Goal: Communication & Community: Answer question/provide support

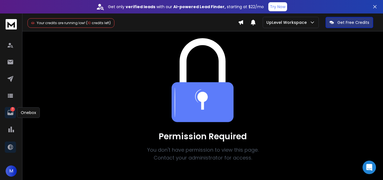
click at [11, 110] on p "7" at bounding box center [12, 109] width 4 height 4
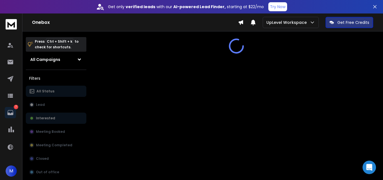
click at [56, 115] on button "Interested" at bounding box center [56, 118] width 61 height 11
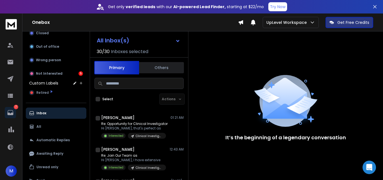
scroll to position [154, 0]
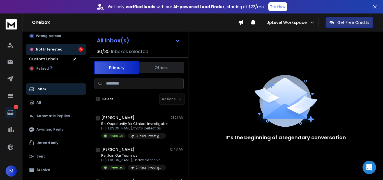
click at [61, 47] on button "Not Interested 5" at bounding box center [56, 49] width 61 height 11
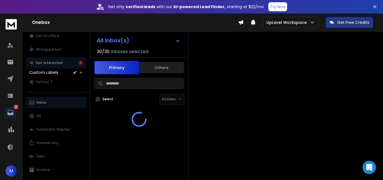
scroll to position [140, 0]
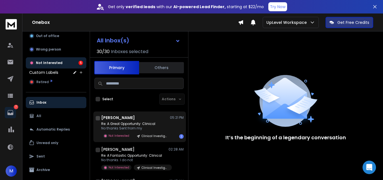
click at [128, 120] on h1 "[PERSON_NAME]" at bounding box center [118, 118] width 34 height 6
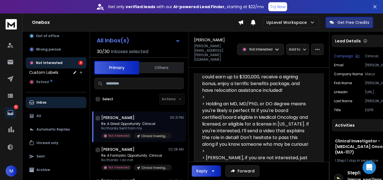
scroll to position [0, 0]
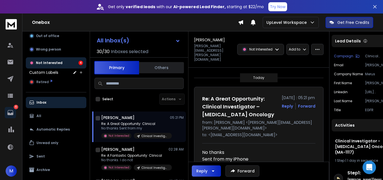
click at [210, 171] on icon "button" at bounding box center [213, 171] width 7 height 7
click at [214, 156] on p "Reply All" at bounding box center [209, 157] width 16 height 6
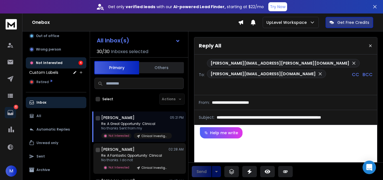
click at [132, 163] on div "Re: A Fantastic Opportunity: Clinical No thanks. I do not Not Interested Clinic…" at bounding box center [136, 161] width 71 height 17
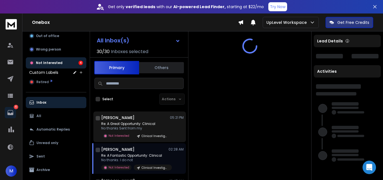
click at [121, 125] on p "Re: A Great Opportunity: Clinical" at bounding box center [134, 123] width 67 height 4
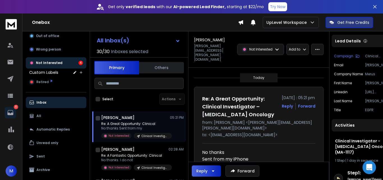
click at [121, 125] on p "Re: A Great Opportunity: Clinical" at bounding box center [134, 123] width 67 height 4
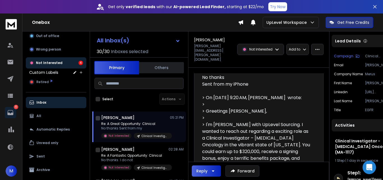
drag, startPoint x: 352, startPoint y: 120, endPoint x: 356, endPoint y: 128, distance: 8.9
click at [356, 128] on div "Lead Details Campaign Clinical Investigator - [MEDICAL_DATA] Oncology (MA-1117)…" at bounding box center [365, 121] width 72 height 180
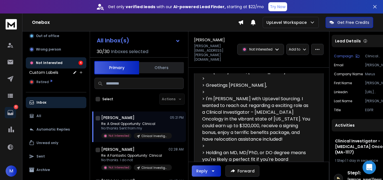
scroll to position [102, 0]
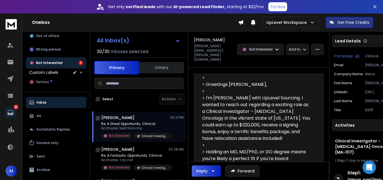
click at [324, 45] on button "button" at bounding box center [317, 49] width 12 height 11
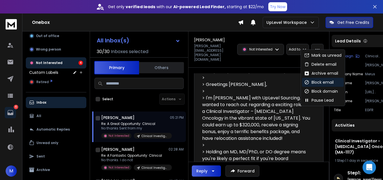
click at [327, 81] on div "Block email" at bounding box center [318, 82] width 29 height 6
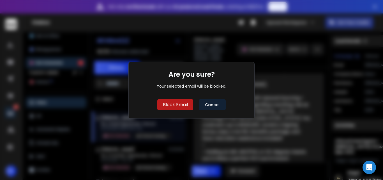
click at [187, 104] on button "Block Email" at bounding box center [175, 104] width 36 height 11
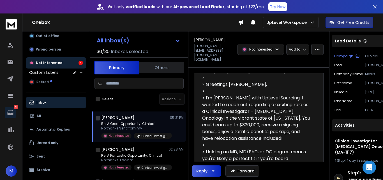
click at [210, 171] on icon "button" at bounding box center [213, 171] width 7 height 7
click at [207, 146] on p "Reply" at bounding box center [206, 146] width 10 height 6
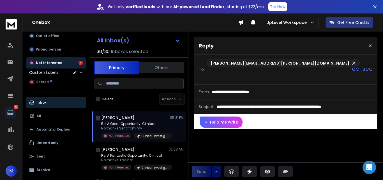
scroll to position [0, 0]
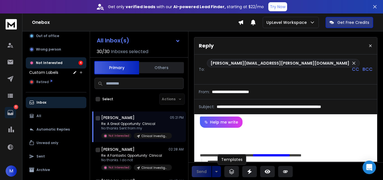
click at [231, 169] on icon at bounding box center [232, 172] width 6 height 6
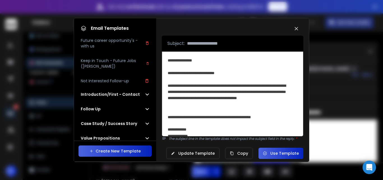
scroll to position [74, 0]
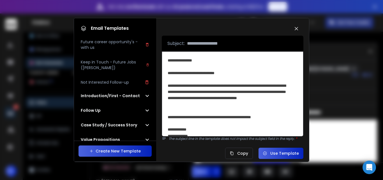
click at [113, 80] on div "Not Interested Follow-up" at bounding box center [115, 82] width 69 height 10
type input "**********"
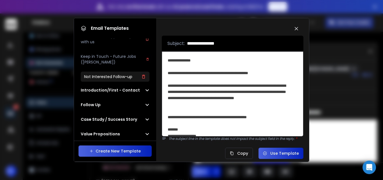
click at [267, 153] on icon at bounding box center [265, 153] width 4 height 4
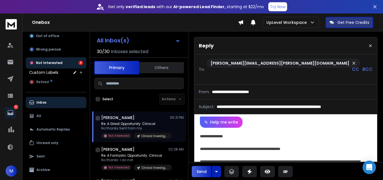
scroll to position [0, 0]
click at [267, 171] on icon at bounding box center [268, 171] width 6 height 4
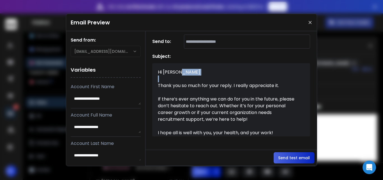
drag, startPoint x: 308, startPoint y: 71, endPoint x: 309, endPoint y: 76, distance: 5.1
click at [309, 76] on div "Hi [PERSON_NAME] Thank you so much for your reply. I really appreciate it. If t…" at bounding box center [231, 99] width 158 height 73
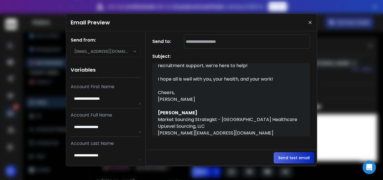
scroll to position [59, 0]
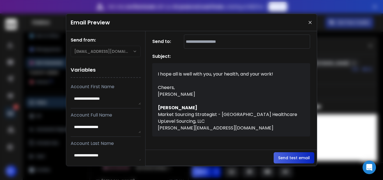
click at [309, 24] on icon at bounding box center [310, 22] width 4 height 4
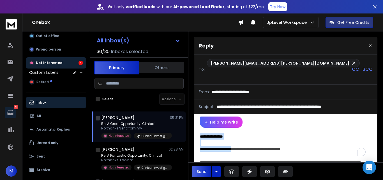
drag, startPoint x: 201, startPoint y: 124, endPoint x: 242, endPoint y: 137, distance: 42.8
click at [242, 137] on html "Get only verified leads with our AI-powered Lead Finder, starting at $22/mo Try…" at bounding box center [191, 90] width 383 height 180
click at [274, 133] on div "**********" at bounding box center [283, 136] width 166 height 6
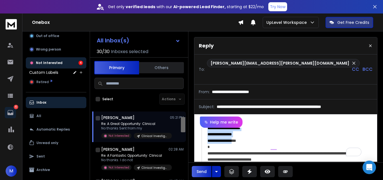
scroll to position [288, 0]
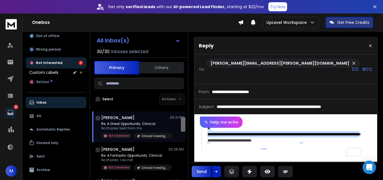
drag, startPoint x: 200, startPoint y: 123, endPoint x: 238, endPoint y: 138, distance: 40.8
click at [238, 138] on div "**********" at bounding box center [282, 145] width 177 height 34
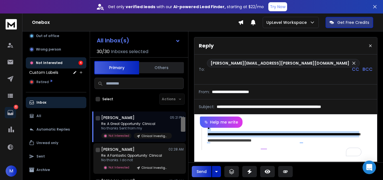
click at [148, 145] on div "[PERSON_NAME] 02:28 AM Re: A Fantastic Opportunity: Clinical No thanks. I do no…" at bounding box center [139, 158] width 93 height 31
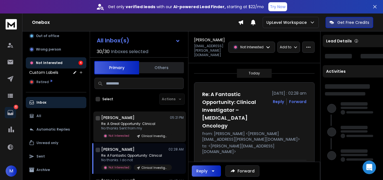
click at [140, 121] on div "[PERSON_NAME] 05:21 PM Re: A Great Opportunity: Clinical No thanks Sent from my…" at bounding box center [142, 127] width 82 height 24
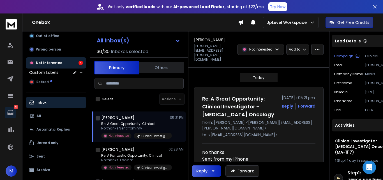
click at [199, 171] on div "Reply" at bounding box center [201, 171] width 11 height 6
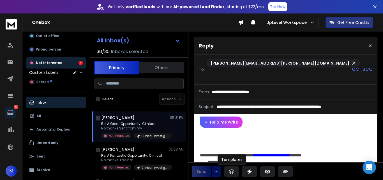
click at [233, 169] on icon at bounding box center [232, 172] width 6 height 6
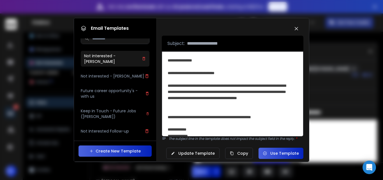
scroll to position [0, 0]
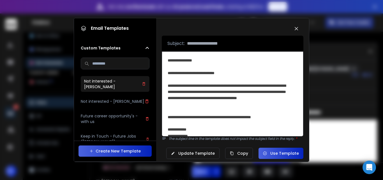
click at [145, 48] on icon "button" at bounding box center [147, 48] width 4 height 4
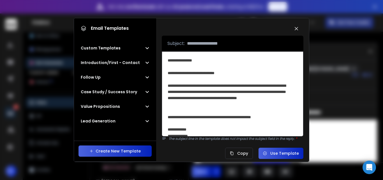
click at [146, 48] on icon "button" at bounding box center [147, 48] width 3 height 2
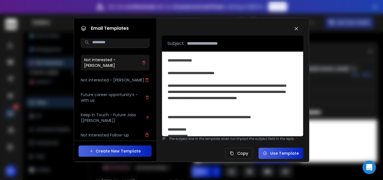
scroll to position [31, 0]
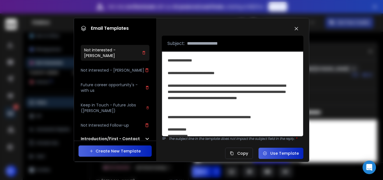
click at [117, 58] on h3 "Not Interested Follow-up" at bounding box center [113, 52] width 58 height 11
type input "**********"
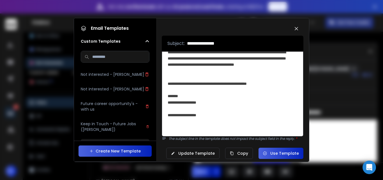
scroll to position [0, 0]
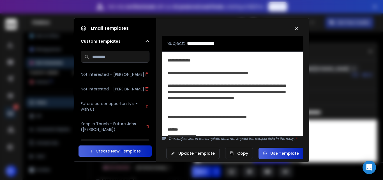
click at [289, 151] on button "Use Template" at bounding box center [281, 153] width 45 height 11
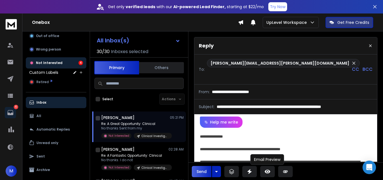
click at [267, 173] on icon at bounding box center [268, 171] width 6 height 4
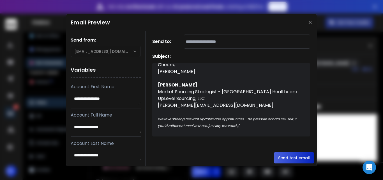
scroll to position [75, 0]
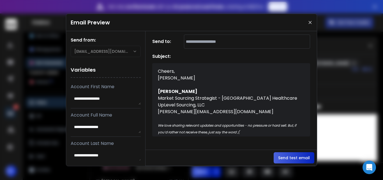
click at [309, 23] on icon at bounding box center [310, 22] width 4 height 4
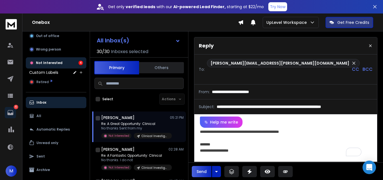
scroll to position [0, 0]
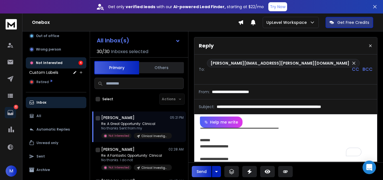
click at [207, 172] on button "Send" at bounding box center [202, 171] width 20 height 11
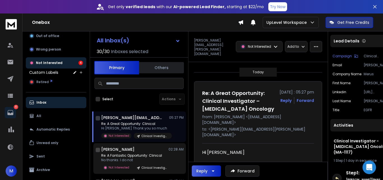
click at [150, 150] on div "[PERSON_NAME] 02:28 AM" at bounding box center [142, 149] width 82 height 6
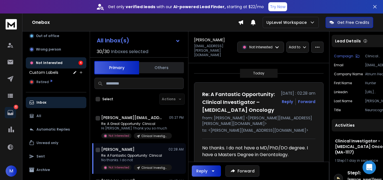
click at [207, 169] on div "Reply" at bounding box center [201, 171] width 11 height 6
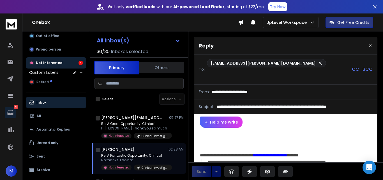
click at [136, 128] on p "Hi [PERSON_NAME] Thank you so much" at bounding box center [134, 128] width 67 height 4
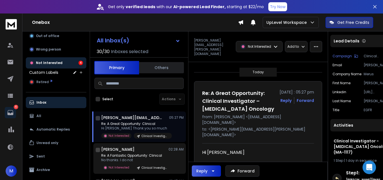
click at [138, 151] on div "[PERSON_NAME] 02:28 AM" at bounding box center [142, 149] width 82 height 6
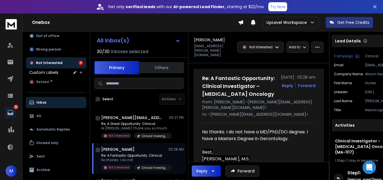
scroll to position [11, 0]
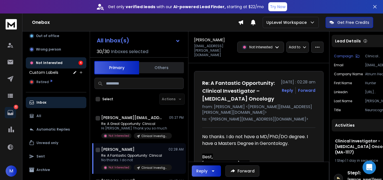
click at [212, 168] on icon "button" at bounding box center [213, 171] width 7 height 7
click at [205, 154] on p "Reply All" at bounding box center [209, 157] width 16 height 6
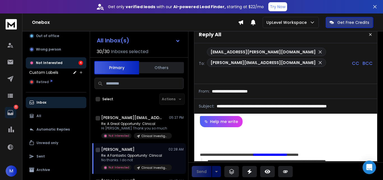
scroll to position [0, 0]
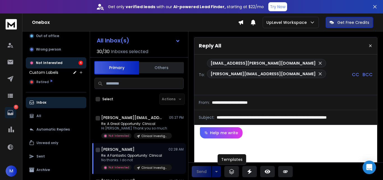
click at [230, 172] on icon at bounding box center [231, 172] width 5 height 2
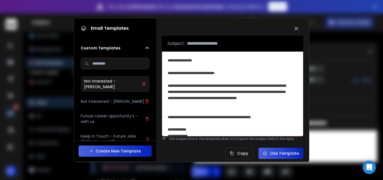
click at [121, 90] on h3 "Future career opportunity's - with us" at bounding box center [113, 83] width 58 height 11
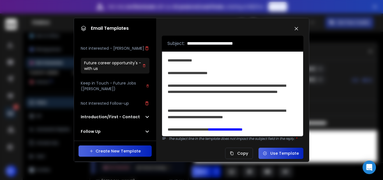
scroll to position [50, 0]
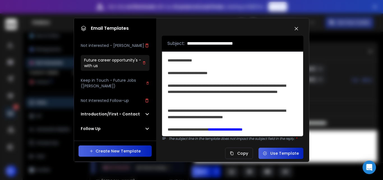
click at [115, 34] on h3 "Not Interested Follow-up" at bounding box center [112, 31] width 63 height 6
type input "**********"
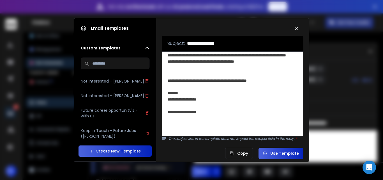
scroll to position [0, 0]
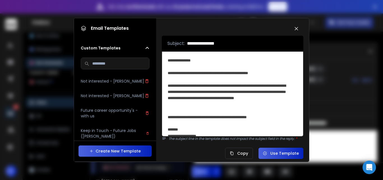
click at [281, 152] on button "Use Template" at bounding box center [281, 153] width 45 height 11
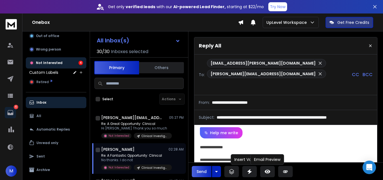
click at [267, 171] on icon at bounding box center [268, 172] width 6 height 6
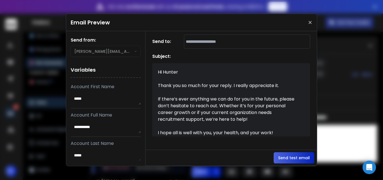
click at [310, 21] on icon at bounding box center [310, 22] width 4 height 4
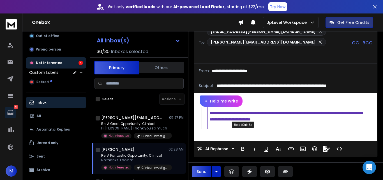
scroll to position [37, 0]
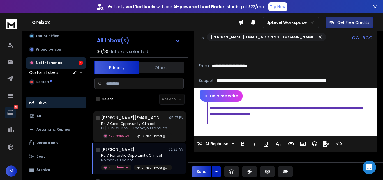
click at [130, 129] on p "Hi [PERSON_NAME] Thank you so much" at bounding box center [134, 128] width 67 height 4
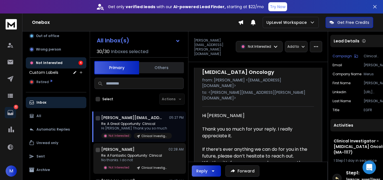
click at [132, 150] on div "[PERSON_NAME] 02:28 AM" at bounding box center [142, 149] width 82 height 6
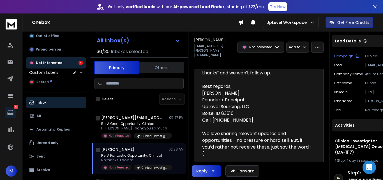
scroll to position [4, 0]
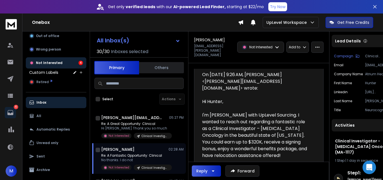
scroll to position [150, 0]
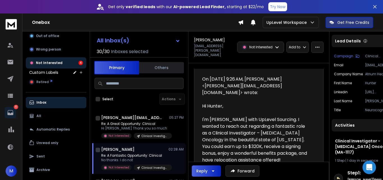
click at [209, 168] on div "Reply" at bounding box center [206, 171] width 20 height 7
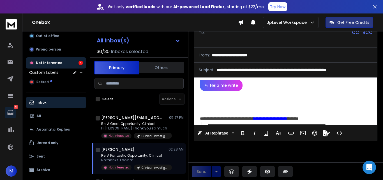
scroll to position [0, 0]
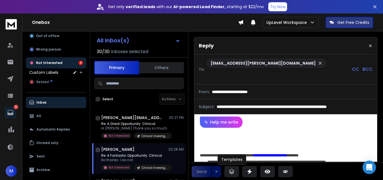
click at [232, 166] on button at bounding box center [231, 171] width 15 height 11
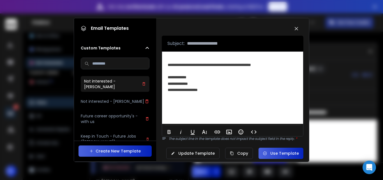
scroll to position [16, 0]
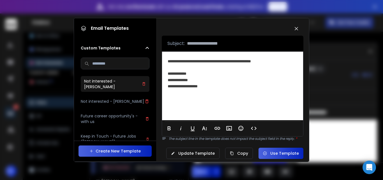
click at [277, 154] on button "Use Template" at bounding box center [281, 153] width 45 height 11
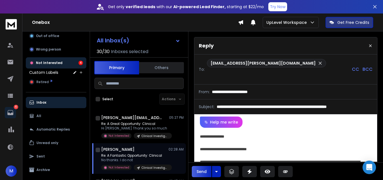
click at [205, 171] on button "Send" at bounding box center [202, 171] width 20 height 11
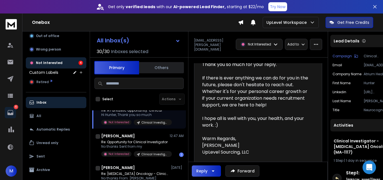
scroll to position [66, 0]
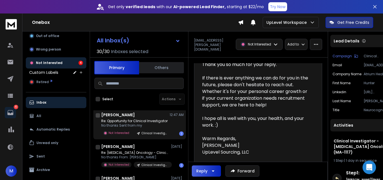
click at [144, 126] on p "No thanks Sent from my" at bounding box center [134, 125] width 67 height 4
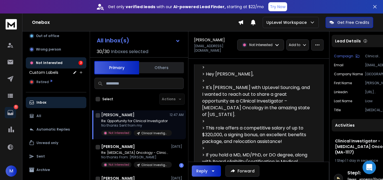
scroll to position [113, 0]
click at [210, 170] on icon "button" at bounding box center [213, 171] width 7 height 7
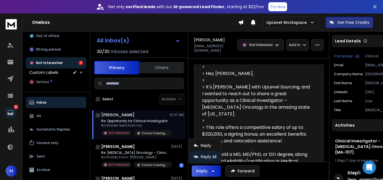
click at [207, 158] on p "Reply All" at bounding box center [209, 157] width 16 height 6
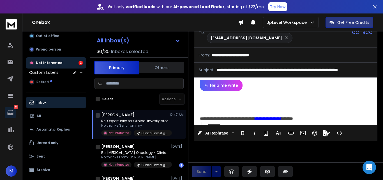
scroll to position [0, 0]
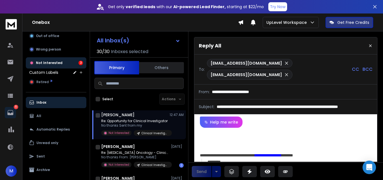
click at [368, 47] on icon at bounding box center [370, 45] width 4 height 4
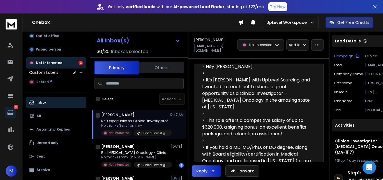
scroll to position [120, 0]
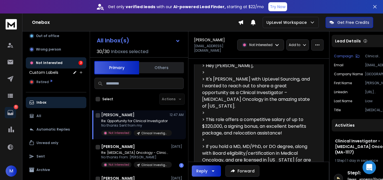
click at [206, 168] on div "Reply" at bounding box center [206, 171] width 20 height 7
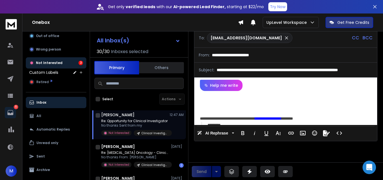
scroll to position [0, 0]
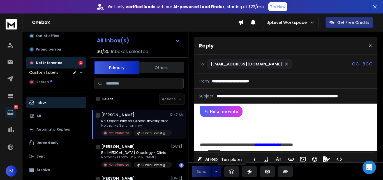
click at [233, 171] on icon at bounding box center [232, 170] width 5 height 3
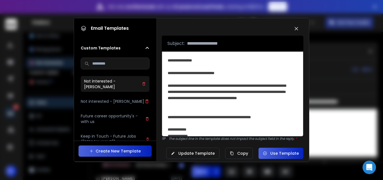
click at [280, 152] on button "Use Template" at bounding box center [281, 153] width 45 height 11
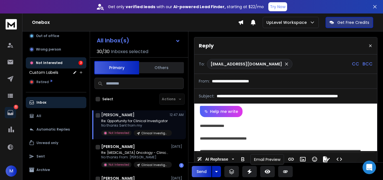
click at [266, 169] on icon at bounding box center [268, 172] width 6 height 6
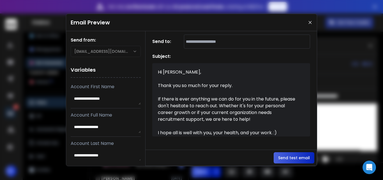
click at [309, 22] on icon at bounding box center [310, 22] width 4 height 4
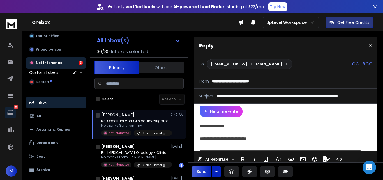
click at [205, 173] on button "Send" at bounding box center [202, 171] width 20 height 11
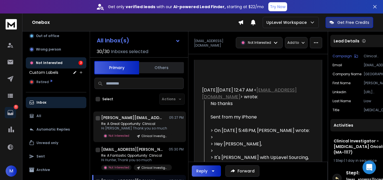
click at [143, 126] on p "Hi [PERSON_NAME] Thank you so much" at bounding box center [134, 128] width 67 height 4
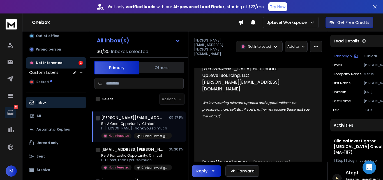
click at [308, 46] on div "Add to" at bounding box center [296, 46] width 22 height 11
click at [322, 45] on button "button" at bounding box center [316, 46] width 12 height 11
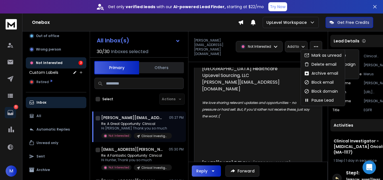
click at [130, 121] on div "[PERSON_NAME][EMAIL_ADDRESS][PERSON_NAME][DOMAIN_NAME] 05:27 PM Re: A Great Opp…" at bounding box center [142, 127] width 82 height 24
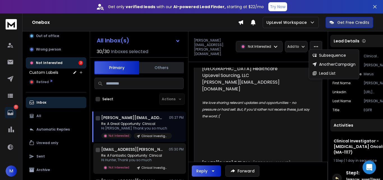
click at [129, 149] on h1 "[EMAIL_ADDRESS][PERSON_NAME][DOMAIN_NAME]" at bounding box center [132, 149] width 62 height 6
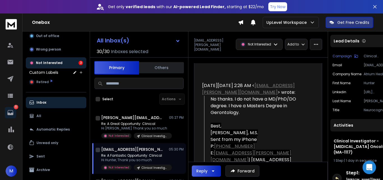
click at [308, 39] on div "Add to" at bounding box center [296, 44] width 23 height 11
click at [319, 42] on icon "button" at bounding box center [316, 44] width 5 height 5
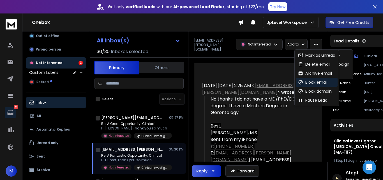
click at [320, 79] on div "Block email" at bounding box center [317, 82] width 42 height 9
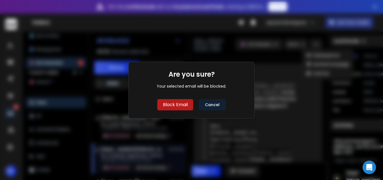
click at [171, 106] on button "Block Email" at bounding box center [175, 104] width 36 height 11
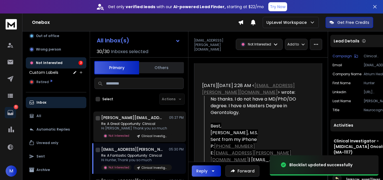
click at [124, 118] on h1 "[PERSON_NAME][EMAIL_ADDRESS][PERSON_NAME][DOMAIN_NAME]" at bounding box center [132, 118] width 62 height 6
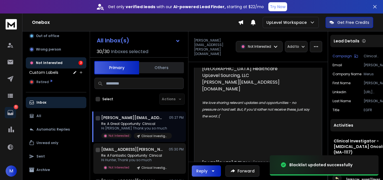
click at [127, 149] on h1 "[EMAIL_ADDRESS][PERSON_NAME][DOMAIN_NAME]" at bounding box center [132, 149] width 62 height 6
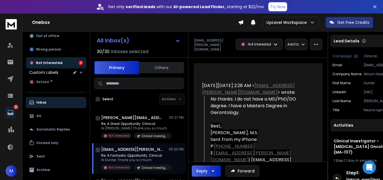
click at [322, 45] on button "button" at bounding box center [316, 44] width 12 height 11
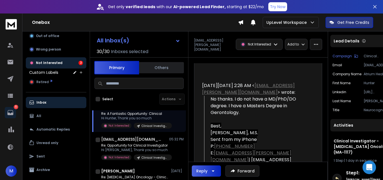
scroll to position [63, 0]
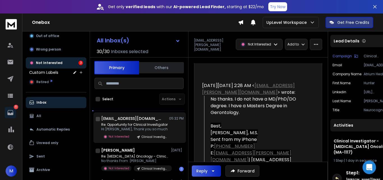
click at [152, 121] on div "[EMAIL_ADDRESS][DOMAIN_NAME] 05:32 PM" at bounding box center [142, 119] width 82 height 6
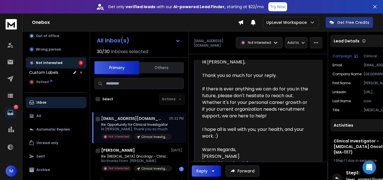
scroll to position [88, 0]
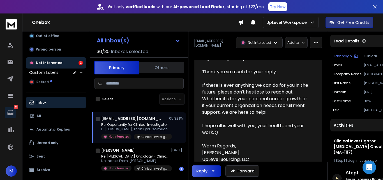
click at [322, 45] on button "button" at bounding box center [316, 42] width 12 height 11
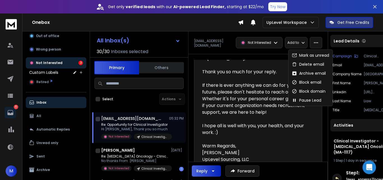
click at [322, 45] on button "button" at bounding box center [316, 42] width 12 height 11
click at [319, 44] on icon "button" at bounding box center [316, 42] width 5 height 5
click at [311, 81] on div "Block email" at bounding box center [306, 82] width 29 height 6
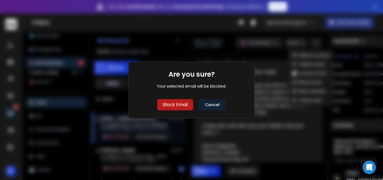
click at [178, 106] on button "Block Email" at bounding box center [175, 104] width 36 height 11
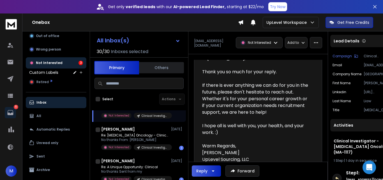
scroll to position [94, 0]
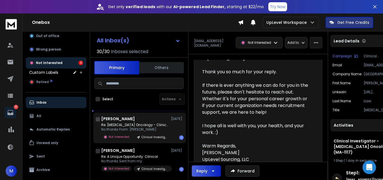
click at [147, 131] on p "No thanks From: [PERSON_NAME]" at bounding box center [134, 129] width 67 height 4
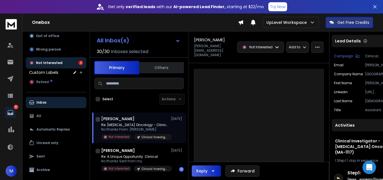
scroll to position [86, 0]
click at [217, 170] on button "Reply" at bounding box center [206, 170] width 29 height 11
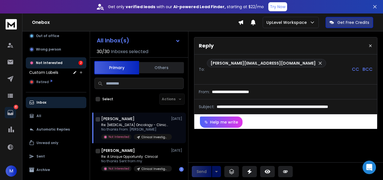
scroll to position [0, 0]
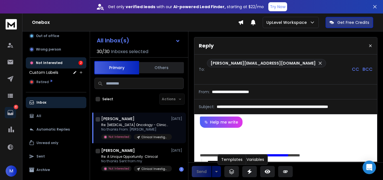
click at [234, 169] on icon at bounding box center [232, 172] width 6 height 6
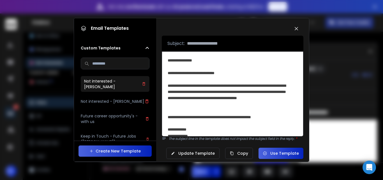
click at [110, 80] on h3 "Not interested - [PERSON_NAME]" at bounding box center [113, 83] width 58 height 11
click at [275, 154] on button "Use Template" at bounding box center [281, 153] width 45 height 11
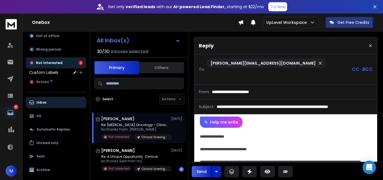
click at [204, 170] on button "Send" at bounding box center [202, 171] width 20 height 11
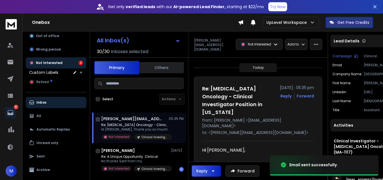
click at [322, 46] on button "button" at bounding box center [316, 44] width 12 height 11
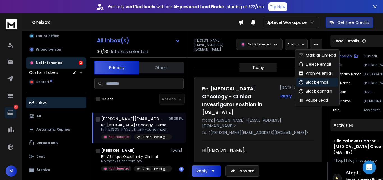
click at [318, 79] on div "Block email" at bounding box center [313, 82] width 29 height 6
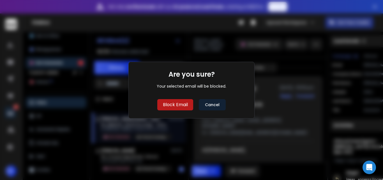
click at [183, 105] on button "Block Email" at bounding box center [175, 104] width 36 height 11
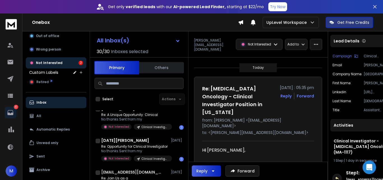
scroll to position [108, 0]
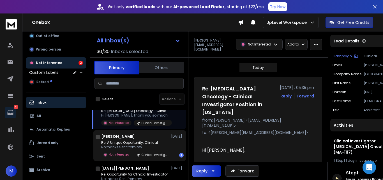
click at [149, 145] on p "No thanks Sent from my" at bounding box center [134, 147] width 67 height 4
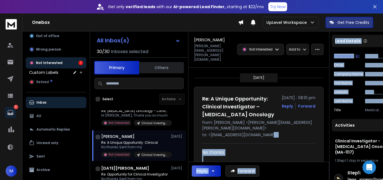
drag, startPoint x: 353, startPoint y: 107, endPoint x: 352, endPoint y: 120, distance: 12.9
click at [352, 120] on div "All Inbox(s) 30 / 30 Inboxes selected Primary Others Select Actions [PERSON_NAM…" at bounding box center [245, 121] width 311 height 180
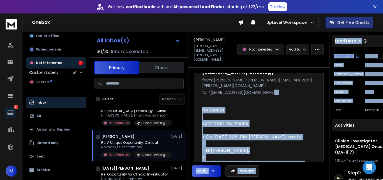
scroll to position [52, 0]
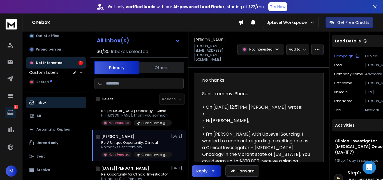
scroll to position [70, 0]
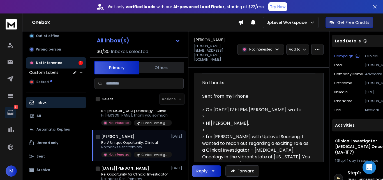
click at [202, 171] on div "Reply" at bounding box center [201, 171] width 11 height 6
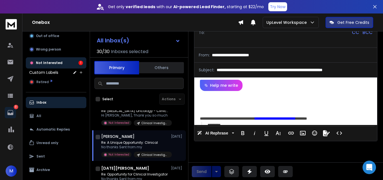
scroll to position [0, 0]
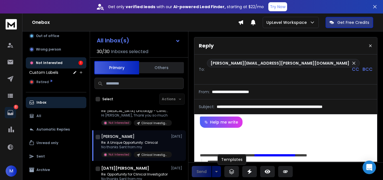
click at [230, 170] on icon at bounding box center [232, 172] width 6 height 6
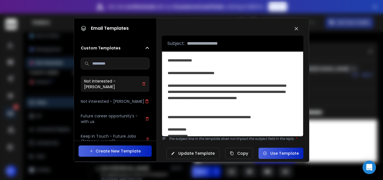
click at [277, 155] on button "Use Template" at bounding box center [281, 153] width 45 height 11
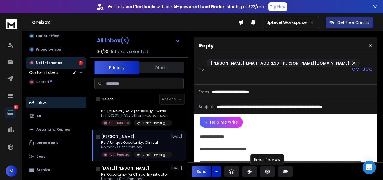
click at [262, 170] on button at bounding box center [267, 171] width 15 height 11
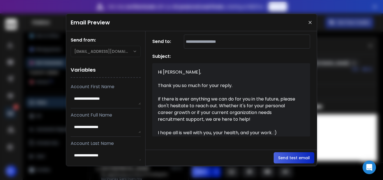
scroll to position [75, 0]
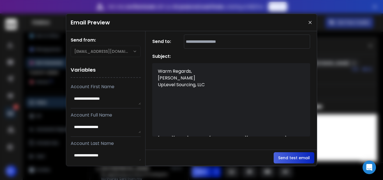
click at [309, 22] on icon at bounding box center [310, 22] width 4 height 4
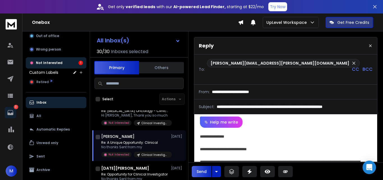
click at [207, 169] on button "Send" at bounding box center [202, 171] width 20 height 11
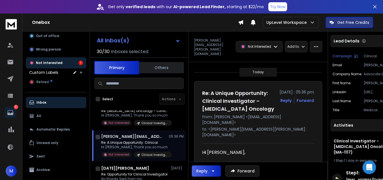
click at [322, 42] on button "button" at bounding box center [316, 46] width 12 height 11
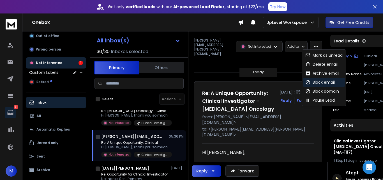
click at [325, 83] on div "Block email" at bounding box center [320, 82] width 29 height 6
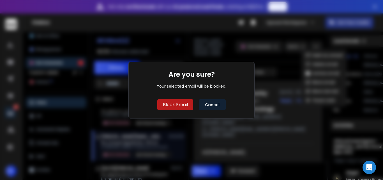
click at [175, 106] on button "Block Email" at bounding box center [175, 104] width 36 height 11
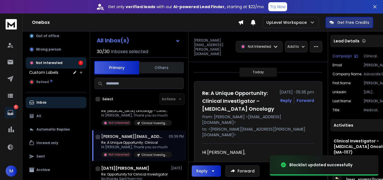
drag, startPoint x: 188, startPoint y: 121, endPoint x: 188, endPoint y: 125, distance: 4.5
click at [188, 125] on div "All Inbox(s) 30 / 30 Inboxes selected Primary Others Select Actions [PERSON_NAM…" at bounding box center [139, 121] width 99 height 180
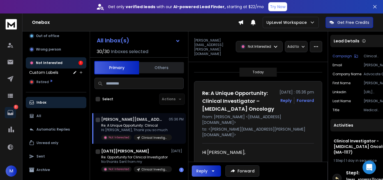
scroll to position [143, 0]
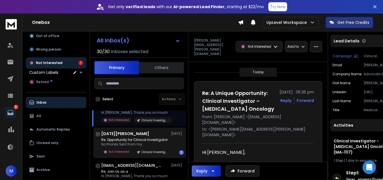
click at [137, 136] on div "[DATE][PERSON_NAME] [DATE]" at bounding box center [142, 134] width 82 height 6
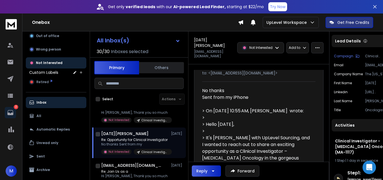
scroll to position [68, 0]
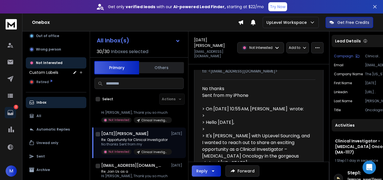
click at [211, 172] on icon "button" at bounding box center [213, 171] width 7 height 7
click at [209, 150] on div "Reply" at bounding box center [205, 145] width 30 height 11
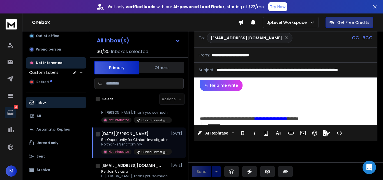
scroll to position [0, 0]
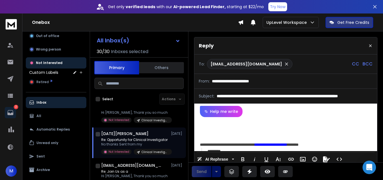
click at [232, 168] on button at bounding box center [231, 171] width 15 height 11
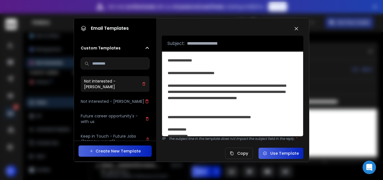
click at [120, 96] on div "Not interested - [PERSON_NAME]" at bounding box center [115, 101] width 69 height 10
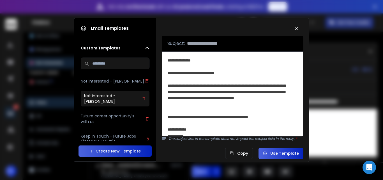
scroll to position [75, 0]
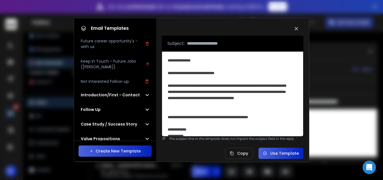
click at [117, 9] on h3 "Keep in Touch - Future Jobs ([PERSON_NAME])" at bounding box center [112, 6] width 63 height 6
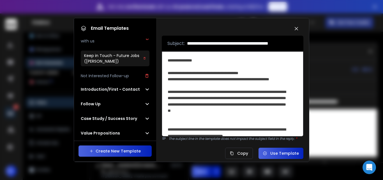
click at [114, 9] on h3 "Not Interested Follow-up" at bounding box center [112, 6] width 63 height 6
type input "**********"
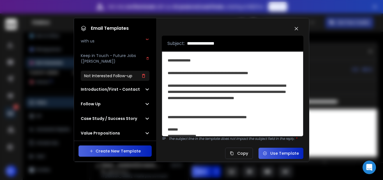
scroll to position [36, 0]
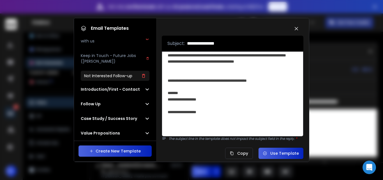
click at [290, 151] on button "Use Template" at bounding box center [281, 153] width 45 height 11
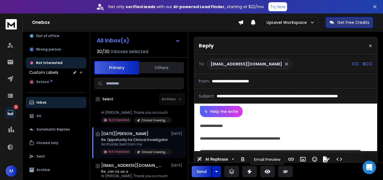
click at [266, 171] on icon at bounding box center [268, 171] width 6 height 4
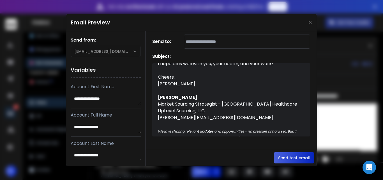
scroll to position [75, 0]
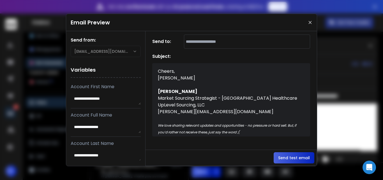
click at [311, 22] on icon at bounding box center [310, 22] width 4 height 4
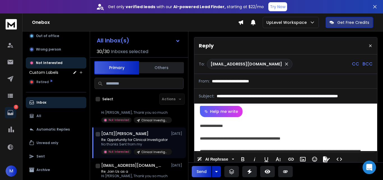
click at [199, 174] on button "Send" at bounding box center [202, 171] width 20 height 11
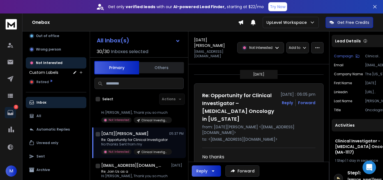
click at [320, 45] on icon "button" at bounding box center [317, 47] width 5 height 5
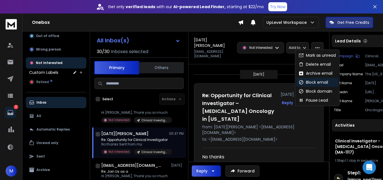
click at [318, 84] on div "Block email" at bounding box center [313, 82] width 29 height 6
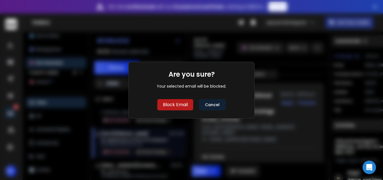
click at [186, 107] on button "Block Email" at bounding box center [175, 104] width 36 height 11
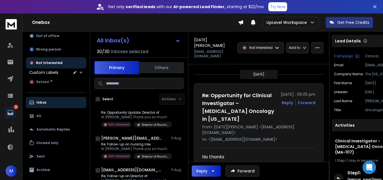
scroll to position [216, 0]
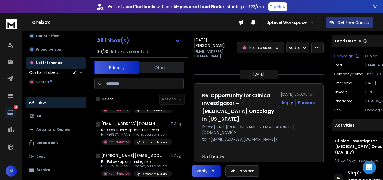
click at [44, 80] on span "Retired" at bounding box center [42, 82] width 12 height 4
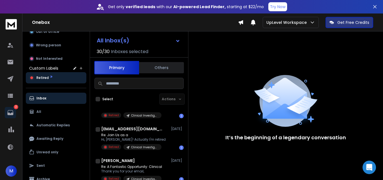
scroll to position [0, 0]
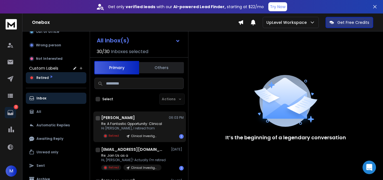
click at [134, 118] on h1 "[PERSON_NAME]" at bounding box center [118, 118] width 34 height 6
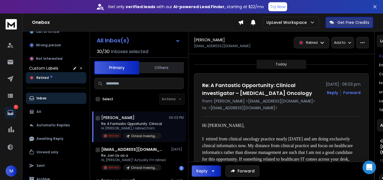
drag, startPoint x: 375, startPoint y: 77, endPoint x: 374, endPoint y: 82, distance: 5.1
click at [374, 82] on div "All Inbox(s) 30 / 30 Inboxes selected Primary Others Select Actions [PERSON_NAM…" at bounding box center [268, 121] width 357 height 180
click at [356, 111] on p "to: <[EMAIL_ADDRESS][DOMAIN_NAME]>" at bounding box center [281, 108] width 159 height 6
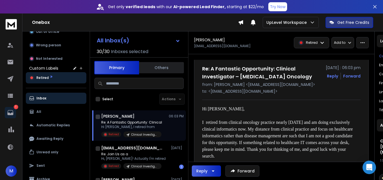
scroll to position [1, 0]
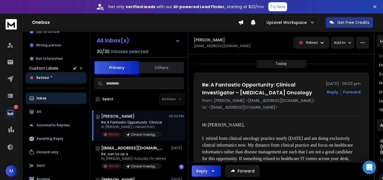
drag, startPoint x: 305, startPoint y: 106, endPoint x: 200, endPoint y: 125, distance: 106.3
copy div "Hi [PERSON_NAME], I retired from clinical oncology practice nearly [DATE] and a…"
click at [200, 171] on div "Reply" at bounding box center [201, 171] width 11 height 6
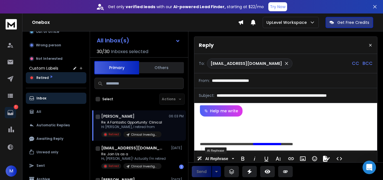
scroll to position [0, 0]
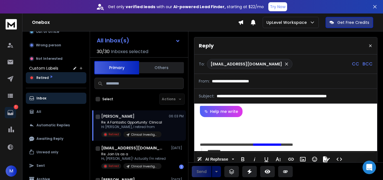
click at [232, 171] on icon at bounding box center [232, 172] width 6 height 6
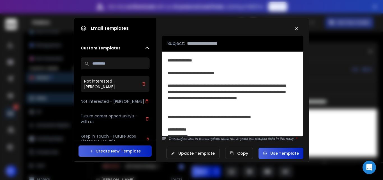
click at [121, 90] on h3 "Future career opportunity's - with us" at bounding box center [113, 83] width 58 height 11
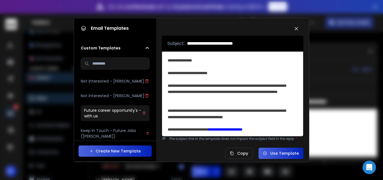
click at [113, 84] on h3 "Keep in Touch - Future Jobs ([PERSON_NAME])" at bounding box center [112, 81] width 63 height 6
type input "**********"
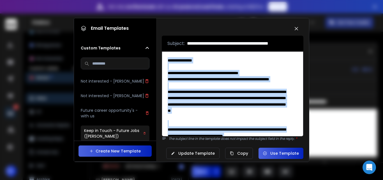
drag, startPoint x: 215, startPoint y: 110, endPoint x: 169, endPoint y: 56, distance: 71.2
click at [169, 56] on div "**********" at bounding box center [230, 94] width 137 height 84
click at [295, 29] on icon at bounding box center [296, 28] width 5 height 5
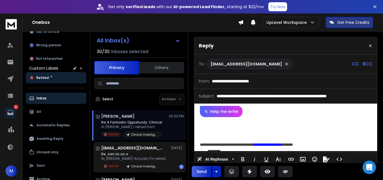
click at [146, 154] on p "Re: Join Us as a" at bounding box center [133, 154] width 65 height 4
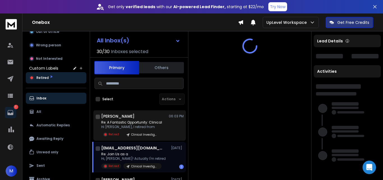
click at [141, 125] on p "Hi [PERSON_NAME], I retired from" at bounding box center [131, 127] width 61 height 4
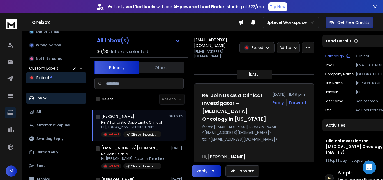
click at [203, 170] on div "Reply" at bounding box center [201, 171] width 11 height 6
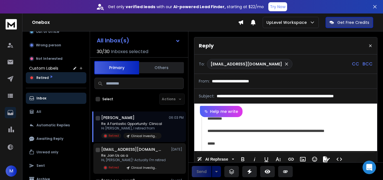
click at [145, 156] on p "Re: Join Us as a" at bounding box center [133, 155] width 65 height 4
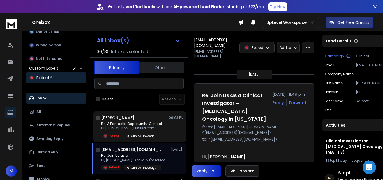
click at [145, 128] on p "Hi [PERSON_NAME], I retired from" at bounding box center [131, 128] width 61 height 4
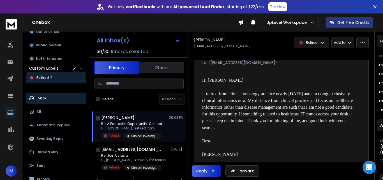
scroll to position [49, 0]
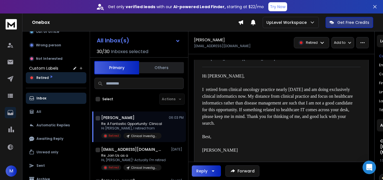
click at [205, 170] on div "Reply" at bounding box center [201, 171] width 11 height 6
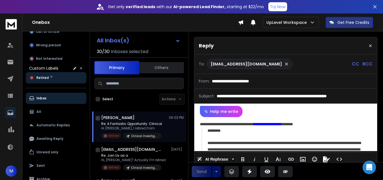
scroll to position [14, 0]
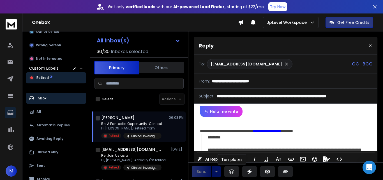
click at [230, 172] on icon at bounding box center [231, 172] width 5 height 2
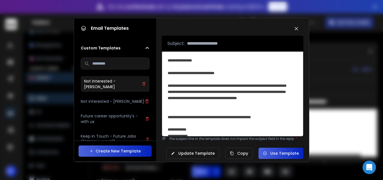
click at [121, 151] on button "Create New Template" at bounding box center [116, 150] width 74 height 11
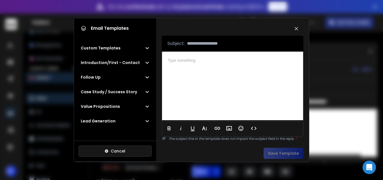
click at [297, 32] on div at bounding box center [233, 29] width 142 height 14
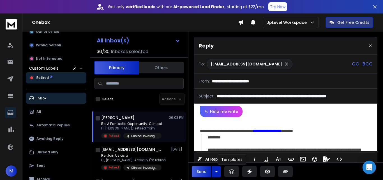
click at [232, 168] on button at bounding box center [231, 171] width 15 height 11
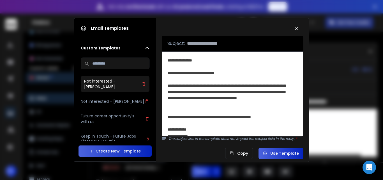
click at [118, 90] on h3 "Keep in Touch - Future Jobs ([PERSON_NAME])" at bounding box center [113, 83] width 58 height 11
type input "**********"
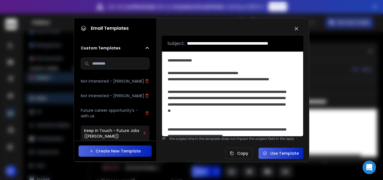
click at [128, 151] on button "Create New Template" at bounding box center [116, 150] width 74 height 11
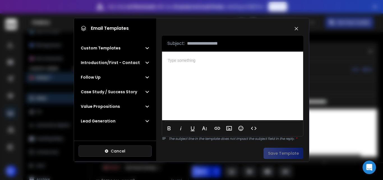
click at [198, 45] on input at bounding box center [242, 43] width 111 height 7
drag, startPoint x: 275, startPoint y: 42, endPoint x: 164, endPoint y: 42, distance: 111.1
click at [164, 42] on div "**********" at bounding box center [233, 44] width 142 height 16
type input "**********"
click at [181, 65] on div at bounding box center [232, 86] width 141 height 68
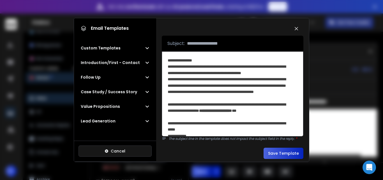
click at [286, 75] on p "**********" at bounding box center [228, 69] width 121 height 13
click at [255, 67] on p "**********" at bounding box center [228, 69] width 121 height 13
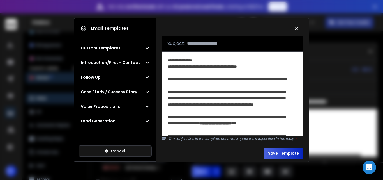
click at [214, 88] on p "**********" at bounding box center [228, 82] width 121 height 13
click at [167, 80] on div "**********" at bounding box center [232, 94] width 141 height 84
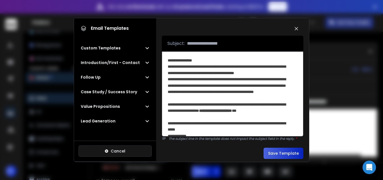
click at [167, 79] on div "**********" at bounding box center [232, 94] width 141 height 84
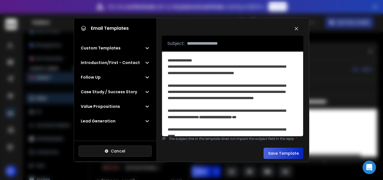
click at [282, 73] on p "**********" at bounding box center [228, 69] width 121 height 13
click at [238, 106] on p "**********" at bounding box center [228, 94] width 121 height 25
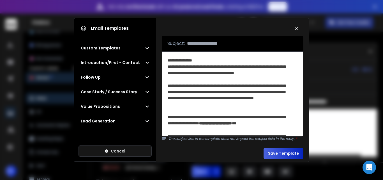
scroll to position [34, 0]
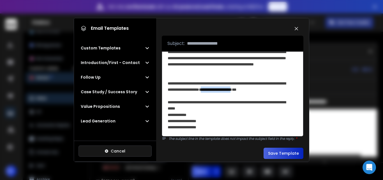
drag, startPoint x: 248, startPoint y: 90, endPoint x: 286, endPoint y: 92, distance: 37.9
click at [286, 92] on p "**********" at bounding box center [228, 89] width 121 height 19
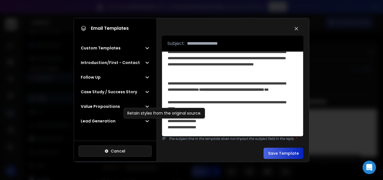
click at [169, 102] on p "**********" at bounding box center [228, 105] width 121 height 13
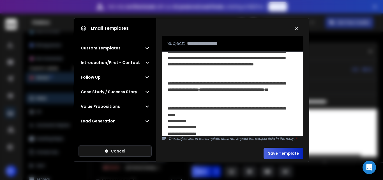
click at [167, 121] on div "**********" at bounding box center [230, 94] width 137 height 84
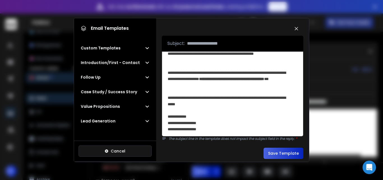
scroll to position [46, 0]
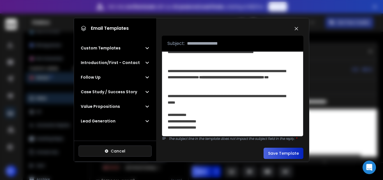
click at [209, 123] on p "**********" at bounding box center [228, 121] width 121 height 19
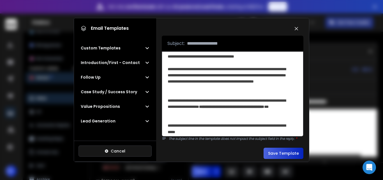
scroll to position [0, 0]
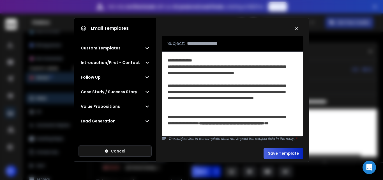
click at [214, 107] on p "**********" at bounding box center [228, 94] width 121 height 25
click at [214, 106] on p "**********" at bounding box center [228, 94] width 121 height 25
click at [0, 0] on span "**********" at bounding box center [0, 0] width 0 height 0
click at [175, 73] on p "**********" at bounding box center [228, 69] width 121 height 13
click at [241, 68] on p "**********" at bounding box center [228, 69] width 121 height 13
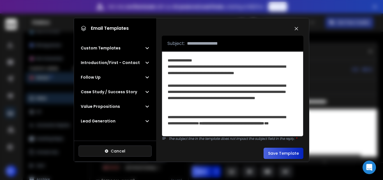
click at [0, 0] on span "******" at bounding box center [0, 0] width 0 height 0
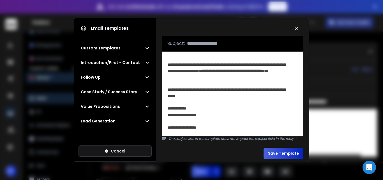
scroll to position [16, 0]
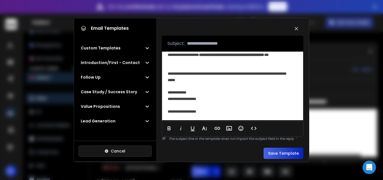
click at [195, 81] on p "**********" at bounding box center [228, 76] width 121 height 13
click at [0, 0] on span "*" at bounding box center [0, 0] width 0 height 0
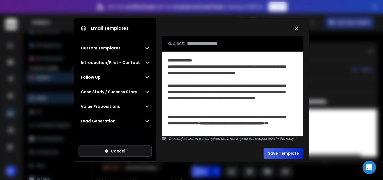
scroll to position [52, 0]
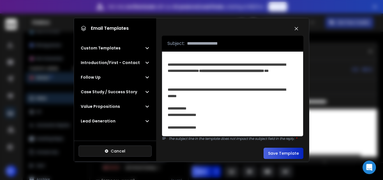
click at [287, 155] on button "Save Template" at bounding box center [284, 153] width 40 height 11
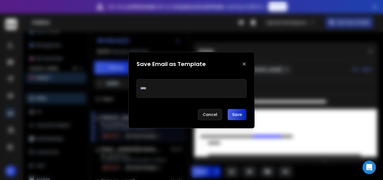
click at [147, 90] on input at bounding box center [192, 88] width 110 height 19
paste input "**********"
type input "**********"
click at [239, 111] on button "Save" at bounding box center [237, 114] width 19 height 11
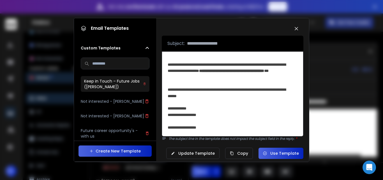
click at [279, 154] on button "Use Template" at bounding box center [281, 153] width 45 height 11
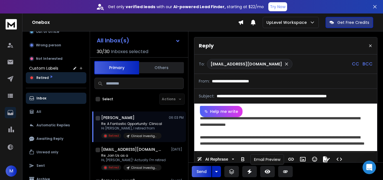
click at [268, 170] on icon at bounding box center [268, 171] width 6 height 4
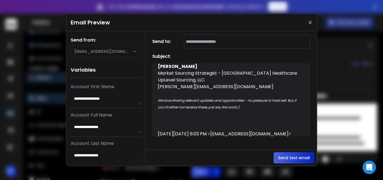
scroll to position [143, 0]
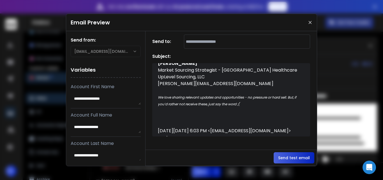
click at [309, 26] on div "Email Preview" at bounding box center [191, 22] width 251 height 17
click at [309, 23] on icon at bounding box center [310, 22] width 4 height 4
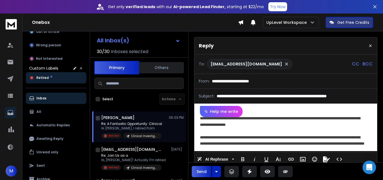
click at [202, 171] on button "Send" at bounding box center [202, 171] width 20 height 11
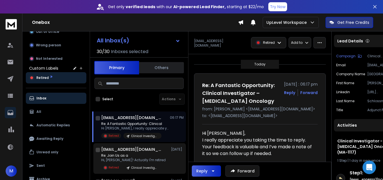
click at [129, 154] on p "Re: Join Us as a" at bounding box center [133, 155] width 65 height 4
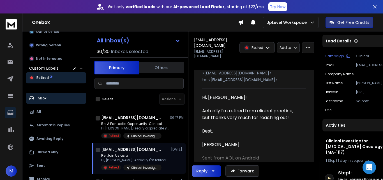
scroll to position [66, 0]
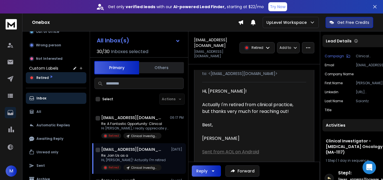
click at [205, 168] on div "Reply" at bounding box center [206, 171] width 20 height 7
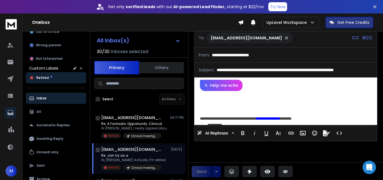
scroll to position [0, 0]
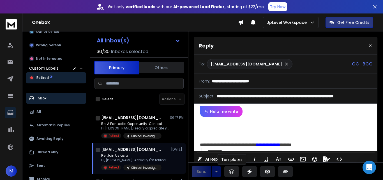
click at [231, 170] on icon at bounding box center [232, 170] width 5 height 3
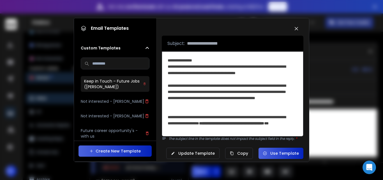
click at [106, 90] on h3 "Not interested - [PERSON_NAME]" at bounding box center [113, 83] width 59 height 11
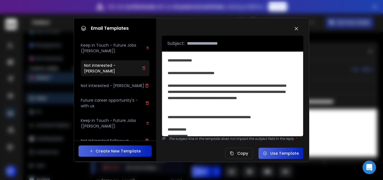
scroll to position [38, 0]
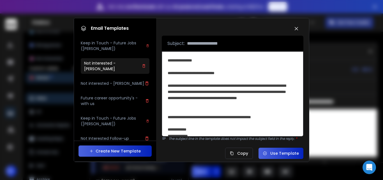
click at [115, 51] on h3 "Future career opportunity's - with us" at bounding box center [113, 45] width 65 height 11
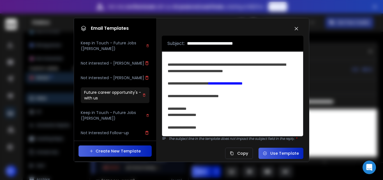
scroll to position [0, 0]
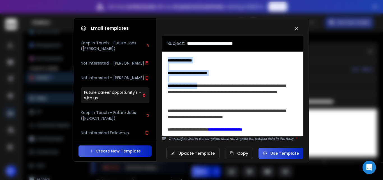
drag, startPoint x: 168, startPoint y: 59, endPoint x: 203, endPoint y: 84, distance: 42.7
click at [203, 84] on div "**********" at bounding box center [230, 94] width 137 height 84
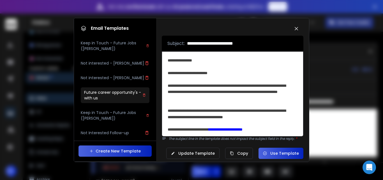
click at [112, 109] on div "Keep in Touch - Future Jobs ([PERSON_NAME])" at bounding box center [115, 115] width 69 height 16
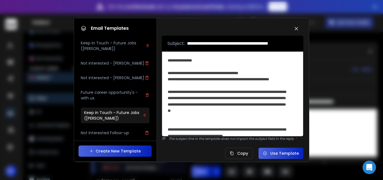
click at [108, 51] on h3 "Future career opportunity's - with us" at bounding box center [113, 45] width 65 height 11
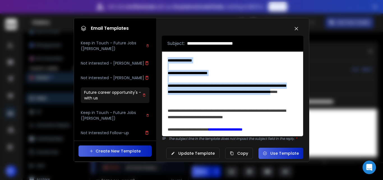
scroll to position [46, 0]
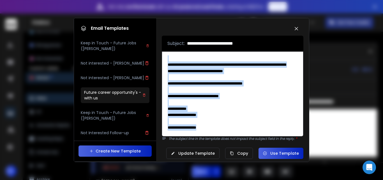
drag, startPoint x: 167, startPoint y: 59, endPoint x: 205, endPoint y: 127, distance: 77.9
click at [205, 127] on div "**********" at bounding box center [230, 94] width 137 height 84
copy div "**********"
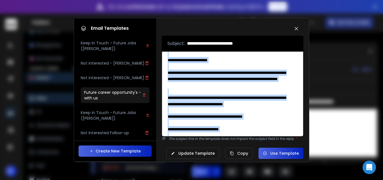
scroll to position [0, 0]
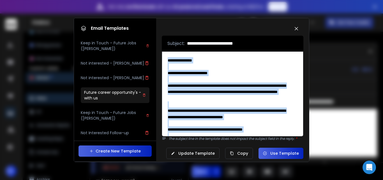
click at [273, 78] on div at bounding box center [231, 79] width 126 height 6
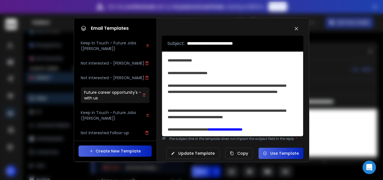
click at [111, 51] on h3 "Keep in Touch - Future Jobs ([PERSON_NAME])" at bounding box center [113, 45] width 65 height 11
type input "**********"
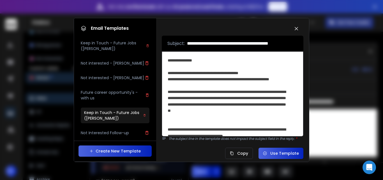
click at [121, 152] on button "Create New Template" at bounding box center [116, 150] width 74 height 11
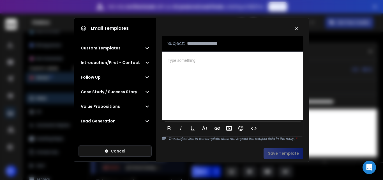
click at [180, 66] on div at bounding box center [232, 86] width 141 height 68
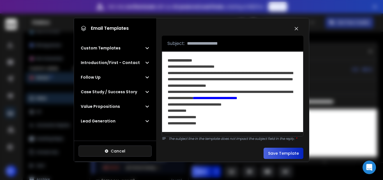
click at [200, 61] on p "**********" at bounding box center [231, 60] width 126 height 6
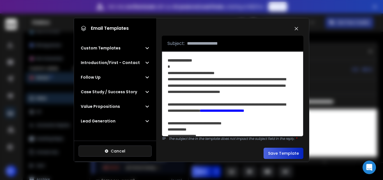
click at [226, 72] on p "**********" at bounding box center [228, 73] width 121 height 6
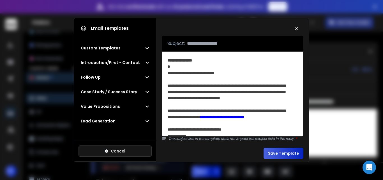
click at [195, 104] on p "**********" at bounding box center [228, 94] width 121 height 25
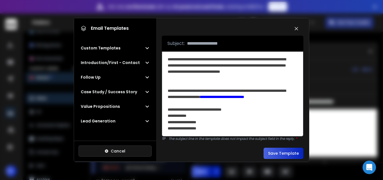
scroll to position [27, 0]
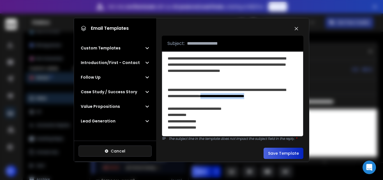
drag, startPoint x: 235, startPoint y: 97, endPoint x: 240, endPoint y: 100, distance: 5.9
click at [240, 100] on p "**********" at bounding box center [228, 96] width 121 height 19
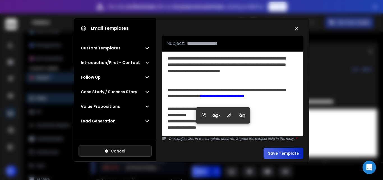
scroll to position [21, 0]
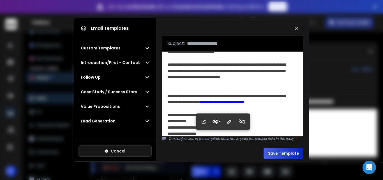
click at [274, 115] on p "**********" at bounding box center [228, 115] width 121 height 6
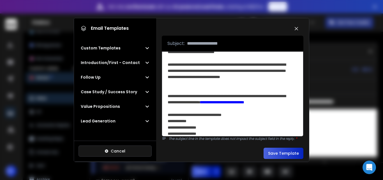
click at [214, 109] on p "**********" at bounding box center [228, 102] width 121 height 19
click at [219, 124] on p "**********" at bounding box center [228, 133] width 121 height 19
click at [246, 121] on p "**********" at bounding box center [228, 121] width 121 height 6
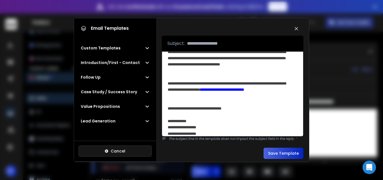
scroll to position [40, 0]
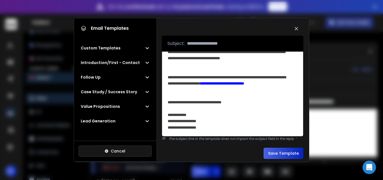
click at [209, 121] on p "**********" at bounding box center [228, 121] width 121 height 19
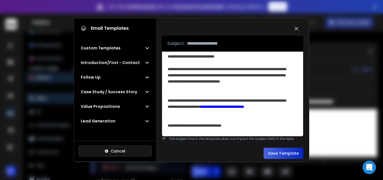
scroll to position [0, 0]
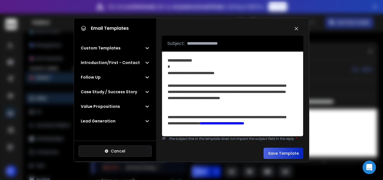
click at [279, 154] on button "Save Template" at bounding box center [284, 153] width 40 height 11
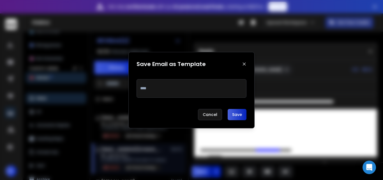
click at [185, 89] on input at bounding box center [192, 88] width 110 height 19
click at [190, 92] on input "**********" at bounding box center [192, 88] width 110 height 19
type input "**********"
click at [237, 116] on button "Save" at bounding box center [237, 114] width 19 height 11
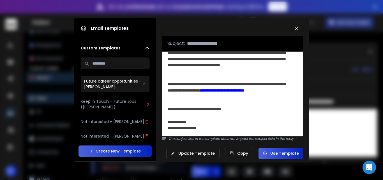
scroll to position [33, 0]
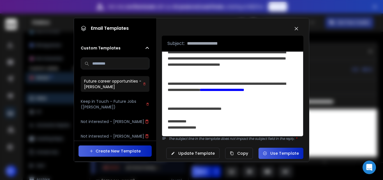
click at [279, 155] on button "Use Template" at bounding box center [281, 153] width 45 height 11
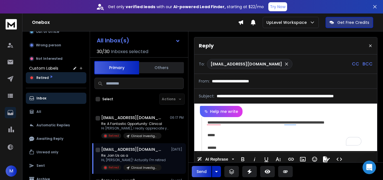
scroll to position [158, 0]
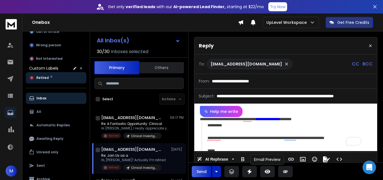
click at [261, 171] on button at bounding box center [267, 171] width 15 height 11
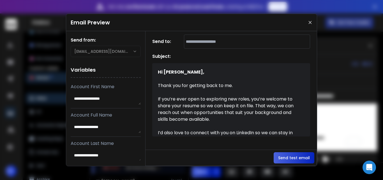
click at [309, 23] on icon at bounding box center [310, 22] width 3 height 3
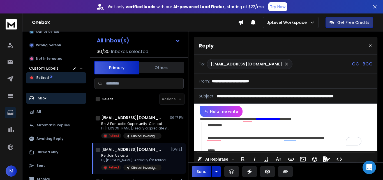
click at [199, 170] on button "Send" at bounding box center [202, 171] width 20 height 11
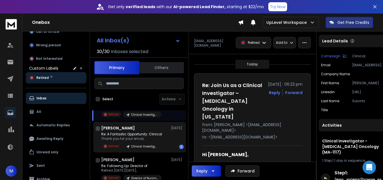
click at [136, 133] on p "Re: A Fantastic Opportunity: Clinical" at bounding box center [131, 134] width 61 height 4
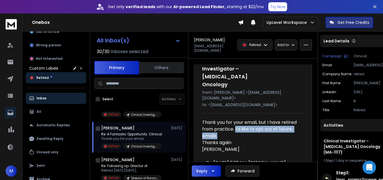
drag, startPoint x: 235, startPoint y: 119, endPoint x: 239, endPoint y: 123, distance: 5.8
copy div "I’d like to opt out of future emails."
click at [210, 171] on icon "button" at bounding box center [213, 171] width 7 height 7
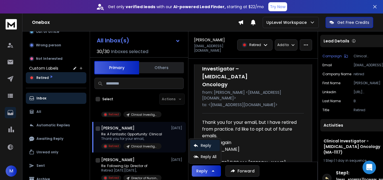
click at [208, 145] on p "Reply" at bounding box center [206, 146] width 10 height 6
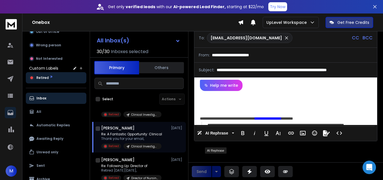
scroll to position [0, 0]
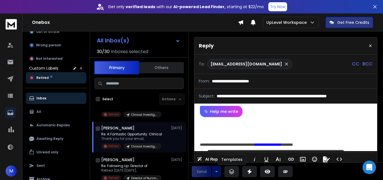
click at [233, 170] on icon at bounding box center [232, 172] width 6 height 6
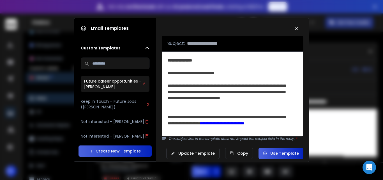
click at [285, 155] on button "Use Template" at bounding box center [281, 153] width 45 height 11
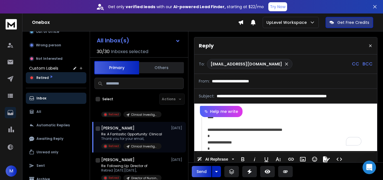
scroll to position [82, 0]
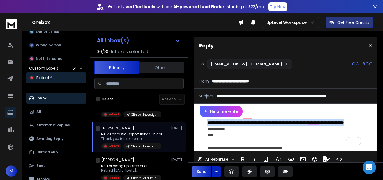
drag, startPoint x: 226, startPoint y: 129, endPoint x: 208, endPoint y: 125, distance: 19.2
copy div "**********"
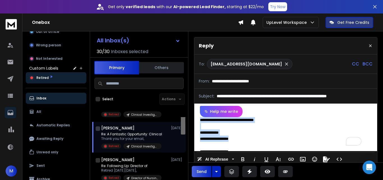
drag, startPoint x: 199, startPoint y: 125, endPoint x: 242, endPoint y: 136, distance: 44.1
click at [242, 136] on div "**********" at bounding box center [282, 134] width 177 height 34
copy div "**********"
click at [122, 105] on div "Select Actions [EMAIL_ADDRESS][DOMAIN_NAME] 06:17 PM Re: A Fantastic Opportunit…" at bounding box center [139, 159] width 98 height 168
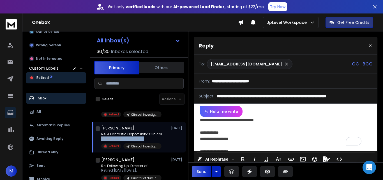
click at [186, 135] on div "[EMAIL_ADDRESS][DOMAIN_NAME] 06:17 PM Re: A Fantastic Opportunity: Clinical Hi …" at bounding box center [139, 176] width 98 height 133
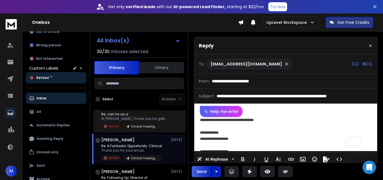
click at [148, 116] on p "Re: Join Us as a" at bounding box center [134, 114] width 67 height 4
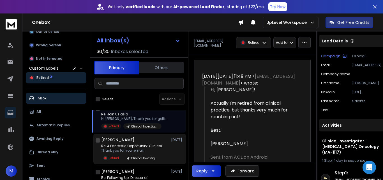
click at [112, 143] on div "[PERSON_NAME] B [DATE] Re: A Fantastic Opportunity: Clinical Thank you for your…" at bounding box center [142, 149] width 82 height 24
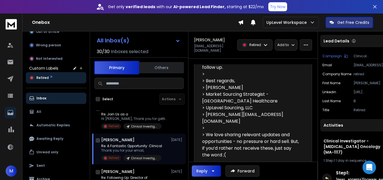
click at [148, 147] on p "Re: A Fantastic Opportunity: Clinical" at bounding box center [131, 146] width 61 height 4
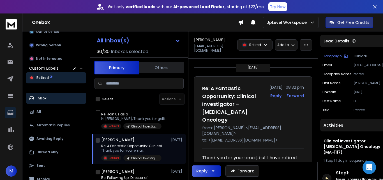
scroll to position [0, 0]
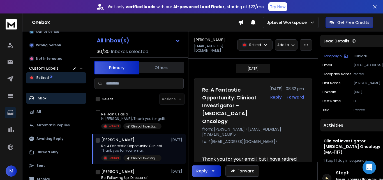
click at [309, 45] on icon "button" at bounding box center [306, 44] width 5 height 5
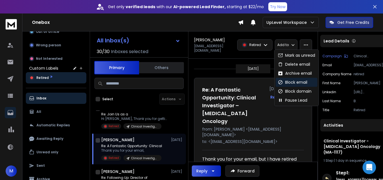
click at [300, 79] on div "Block email" at bounding box center [297, 82] width 42 height 9
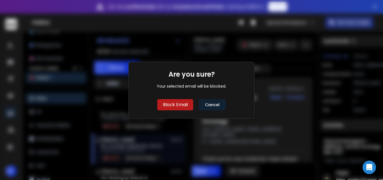
click at [170, 102] on button "Block Email" at bounding box center [175, 104] width 36 height 11
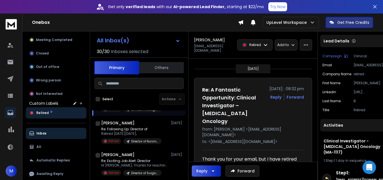
scroll to position [100, 0]
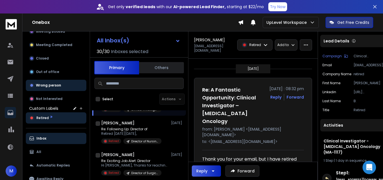
click at [62, 86] on button "Wrong person" at bounding box center [56, 85] width 61 height 11
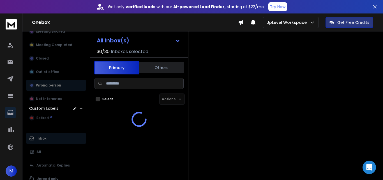
scroll to position [0, 0]
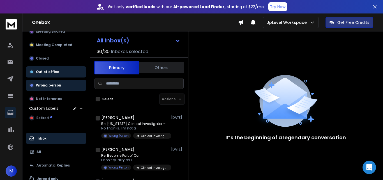
click at [57, 70] on button "Out of office" at bounding box center [56, 71] width 61 height 11
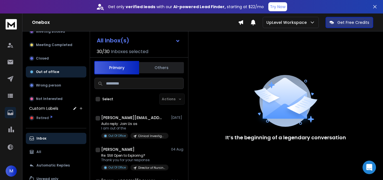
click at [56, 65] on div "All Status Lead Interested Meeting Booked Meeting Completed Closed Out of offic…" at bounding box center [56, 44] width 61 height 119
click at [57, 61] on button "Closed" at bounding box center [56, 58] width 61 height 11
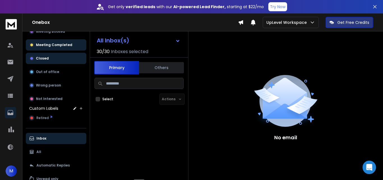
click at [59, 41] on button "Meeting Completed" at bounding box center [56, 44] width 61 height 11
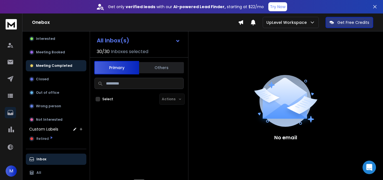
scroll to position [74, 0]
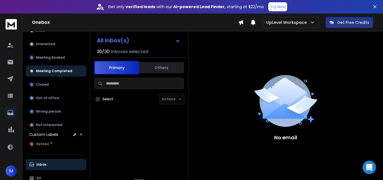
click at [61, 51] on div "All Status Lead Interested Meeting Booked Meeting Completed Closed Out of offic…" at bounding box center [56, 71] width 61 height 119
click at [58, 56] on p "Meeting Booked" at bounding box center [50, 57] width 29 height 4
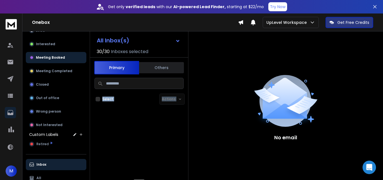
drag, startPoint x: 90, startPoint y: 110, endPoint x: 90, endPoint y: 99, distance: 10.9
click at [90, 99] on div "All Inbox(s) 30 / 30 Inboxes selected Primary Others Select Actions No Emails" at bounding box center [139, 121] width 99 height 180
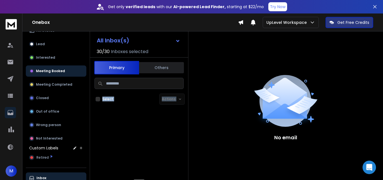
scroll to position [57, 0]
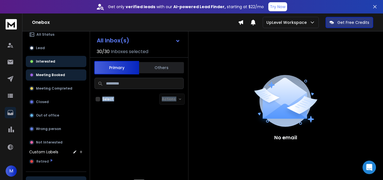
click at [62, 61] on button "Interested" at bounding box center [56, 61] width 61 height 11
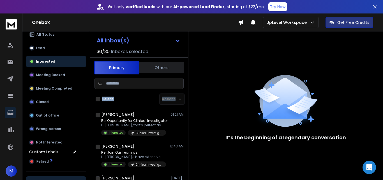
scroll to position [7, 0]
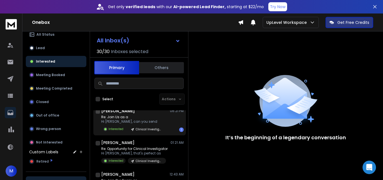
click at [141, 111] on div "[PERSON_NAME] 06:21 PM" at bounding box center [142, 111] width 82 height 6
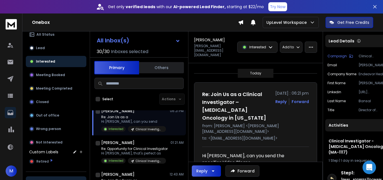
click at [334, 102] on div "Lead Details Campaign Clinical Investigator - [MEDICAL_DATA] Oncology (MA-1117)…" at bounding box center [359, 121] width 72 height 180
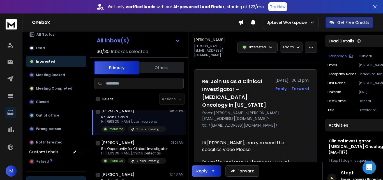
scroll to position [0, 0]
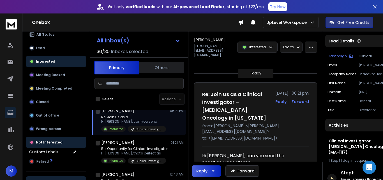
click at [58, 146] on button "Not Interested" at bounding box center [56, 142] width 61 height 11
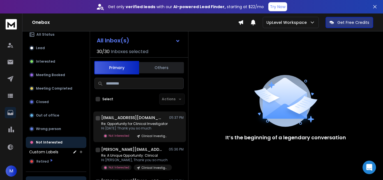
click at [160, 123] on p "Re: Opportunity for Clinical Investigator" at bounding box center [134, 123] width 67 height 4
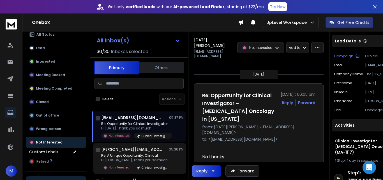
click at [150, 150] on h1 "[PERSON_NAME][EMAIL_ADDRESS][PERSON_NAME][DOMAIN_NAME]" at bounding box center [132, 149] width 62 height 6
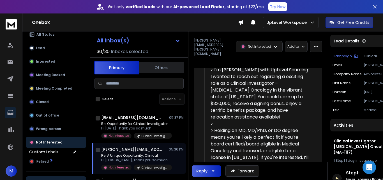
scroll to position [353, 0]
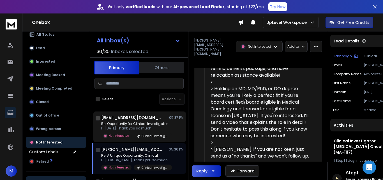
click at [142, 125] on p "Re: Opportunity for Clinical Investigator" at bounding box center [134, 123] width 67 height 4
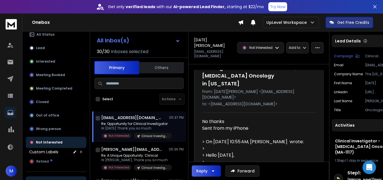
scroll to position [0, 0]
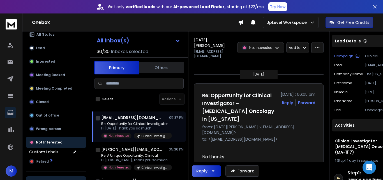
drag, startPoint x: 346, startPoint y: 105, endPoint x: 345, endPoint y: 112, distance: 7.1
click at [329, 112] on div "[DATE] Re: Opportunity for Clinical Investigator – [MEDICAL_DATA] Oncology in […" at bounding box center [259, 140] width 141 height 141
drag, startPoint x: 344, startPoint y: 105, endPoint x: 344, endPoint y: 110, distance: 5.1
click at [329, 110] on div "[DATE] Re: Opportunity for Clinical Investigator – [MEDICAL_DATA] Oncology in […" at bounding box center [259, 140] width 141 height 141
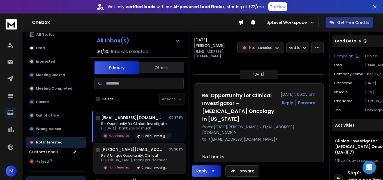
click at [139, 154] on p "Re: A Unique Opportunity: Clinical" at bounding box center [134, 155] width 67 height 4
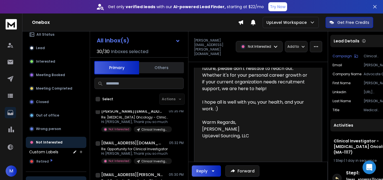
scroll to position [66, 0]
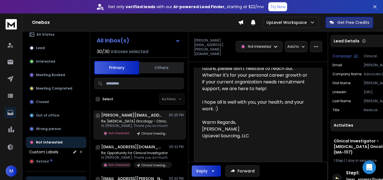
click at [148, 124] on p "Hi [PERSON_NAME], Thank you so much" at bounding box center [134, 125] width 67 height 4
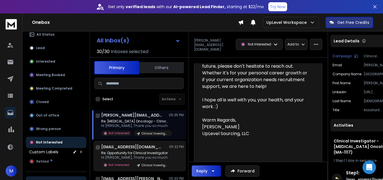
click at [132, 148] on h1 "[EMAIL_ADDRESS][DOMAIN_NAME]" at bounding box center [132, 147] width 62 height 6
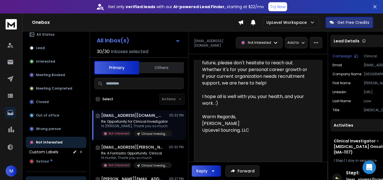
scroll to position [129, 0]
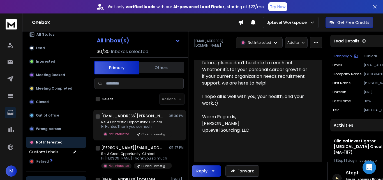
click at [166, 124] on p "Re: A Fantastic Opportunity: Clinical" at bounding box center [134, 122] width 67 height 4
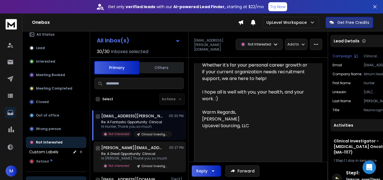
click at [143, 147] on h1 "[PERSON_NAME][EMAIL_ADDRESS][PERSON_NAME][DOMAIN_NAME]" at bounding box center [132, 148] width 62 height 6
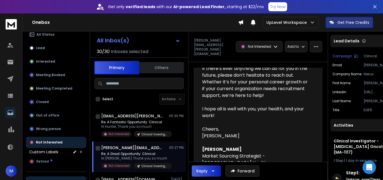
click at [186, 128] on div "[EMAIL_ADDRESS][DOMAIN_NAME] 05:37 PM Re: Opportunity for Clinical Investigator…" at bounding box center [139, 176] width 98 height 133
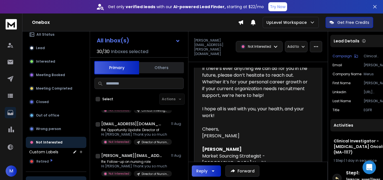
scroll to position [223, 0]
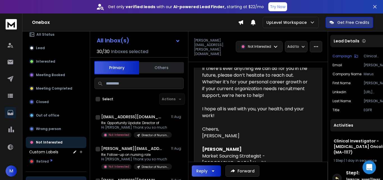
click at [48, 160] on span "Retired" at bounding box center [42, 161] width 12 height 4
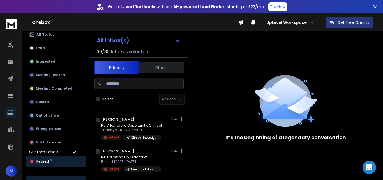
scroll to position [63, 0]
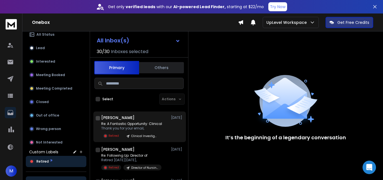
click at [140, 120] on div "[PERSON_NAME] [DATE]" at bounding box center [142, 118] width 82 height 6
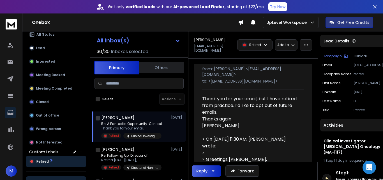
scroll to position [88, 0]
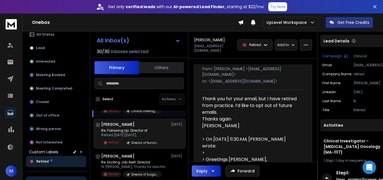
click at [155, 133] on p "Retired [DATE][DATE]," at bounding box center [131, 135] width 60 height 4
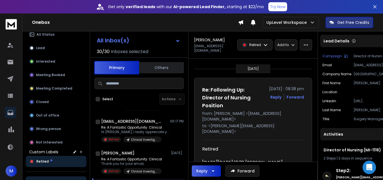
scroll to position [35, 0]
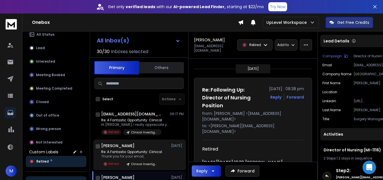
click at [162, 148] on div "[PERSON_NAME] [DATE]" at bounding box center [142, 146] width 82 height 6
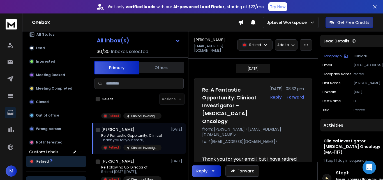
scroll to position [53, 0]
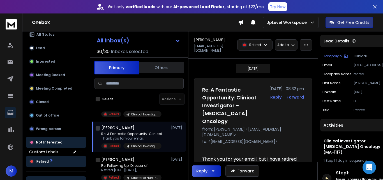
click at [45, 139] on button "Not Interested" at bounding box center [56, 142] width 61 height 11
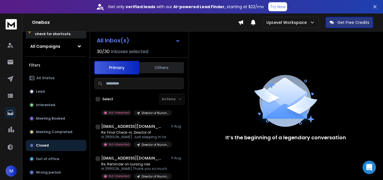
scroll to position [0, 0]
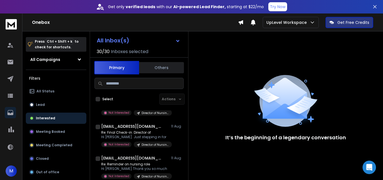
click at [66, 120] on button "Interested" at bounding box center [56, 118] width 61 height 11
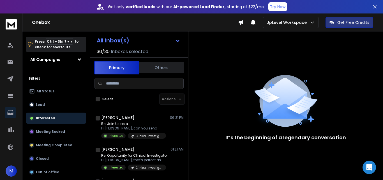
click at [186, 120] on div "[PERSON_NAME] 06:21 PM Re: Join Us as a Hi [PERSON_NAME], can you send Interest…" at bounding box center [139, 176] width 98 height 133
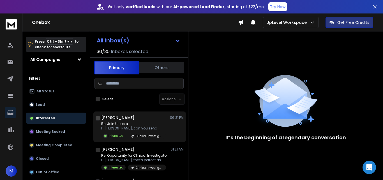
click at [148, 122] on p "Re: Join Us as a" at bounding box center [133, 123] width 65 height 4
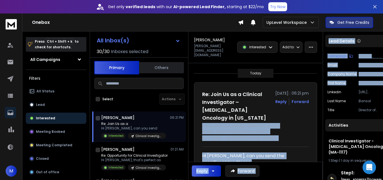
drag, startPoint x: 334, startPoint y: 92, endPoint x: 333, endPoint y: 95, distance: 2.9
click at [333, 95] on div "All Inbox(s) 30 / 30 Inboxes selected Primary Others Select Actions [PERSON_NAM…" at bounding box center [242, 121] width 305 height 180
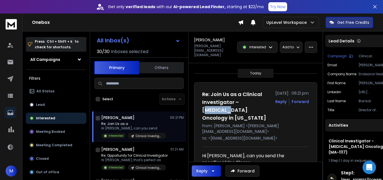
drag, startPoint x: 204, startPoint y: 101, endPoint x: 226, endPoint y: 101, distance: 21.9
click at [226, 101] on h1 "Re: Join Us as a Clinical Investigator – [MEDICAL_DATA] Oncology in [US_STATE]" at bounding box center [237, 105] width 70 height 31
drag, startPoint x: 205, startPoint y: 117, endPoint x: 230, endPoint y: 117, distance: 25.5
click at [230, 117] on h1 "Re: Join Us as a Clinical Investigator – [MEDICAL_DATA] Oncology in [US_STATE]" at bounding box center [237, 105] width 70 height 31
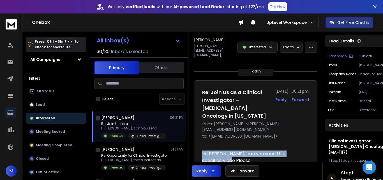
drag, startPoint x: 223, startPoint y: 152, endPoint x: 203, endPoint y: 146, distance: 20.9
click at [203, 150] on div "Hi [PERSON_NAME], can you send the specifics Video Please" at bounding box center [253, 156] width 102 height 13
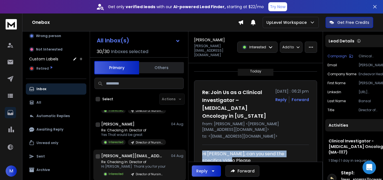
scroll to position [598, 0]
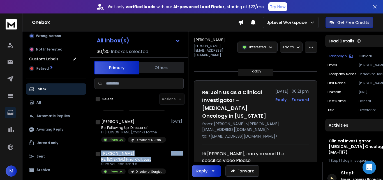
drag, startPoint x: 186, startPoint y: 160, endPoint x: 186, endPoint y: 141, distance: 19.6
click at [186, 141] on div "[PERSON_NAME] 06:21 PM Re: Join Us as a Hi [PERSON_NAME], can you send Interest…" at bounding box center [139, 176] width 98 height 133
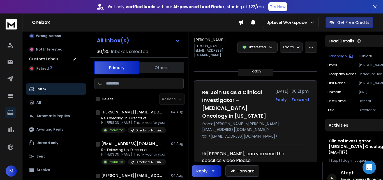
scroll to position [0, 0]
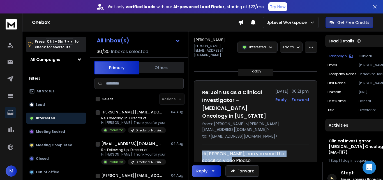
drag, startPoint x: 219, startPoint y: 153, endPoint x: 202, endPoint y: 149, distance: 17.4
copy div "Hi [PERSON_NAME], can you send the specifics Video Please"
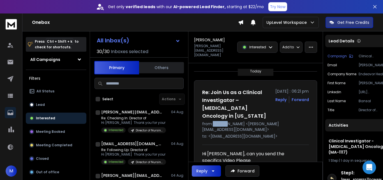
drag, startPoint x: 217, startPoint y: 123, endPoint x: 213, endPoint y: 123, distance: 4.8
click at [213, 123] on p "from: [PERSON_NAME] <[PERSON_NAME][EMAIL_ADDRESS][DOMAIN_NAME]>" at bounding box center [255, 126] width 107 height 11
copy p "[PERSON_NAME]"
